Goal: Task Accomplishment & Management: Use online tool/utility

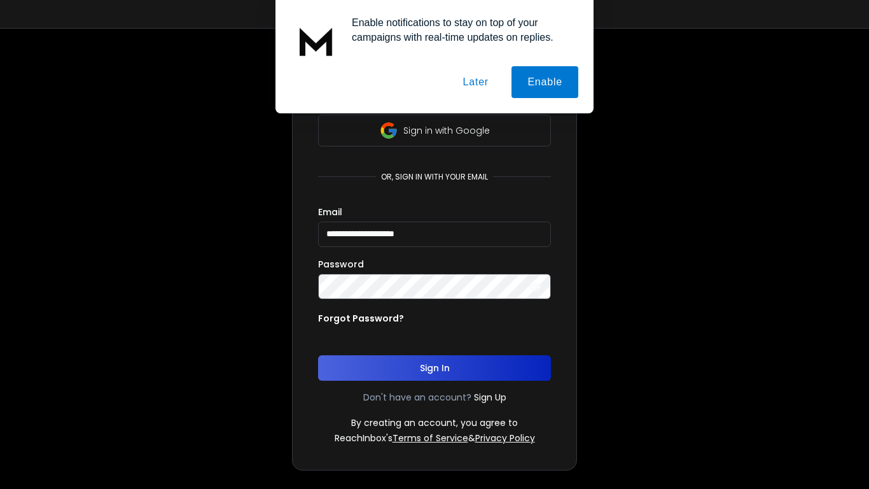
type input "**********"
click at [434, 367] on button "Sign In" at bounding box center [434, 367] width 233 height 25
